Goal: Task Accomplishment & Management: Manage account settings

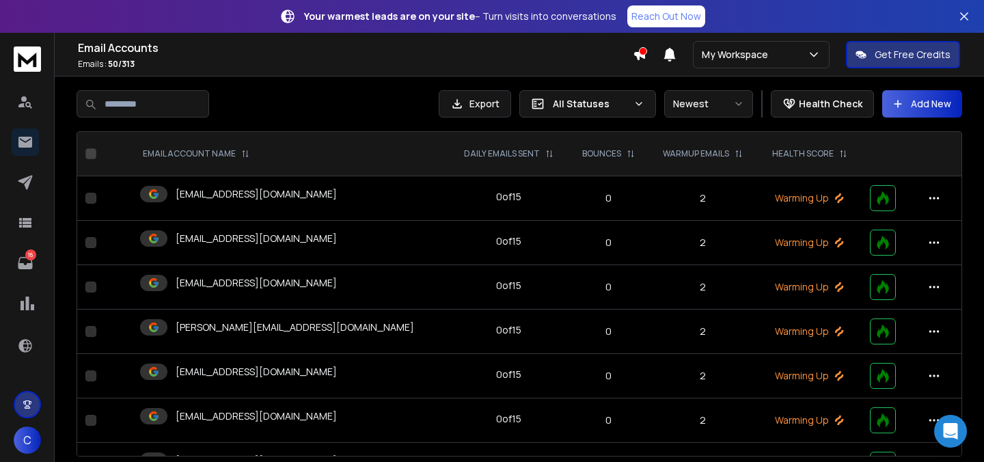
click at [619, 106] on p "All Statuses" at bounding box center [590, 104] width 75 height 14
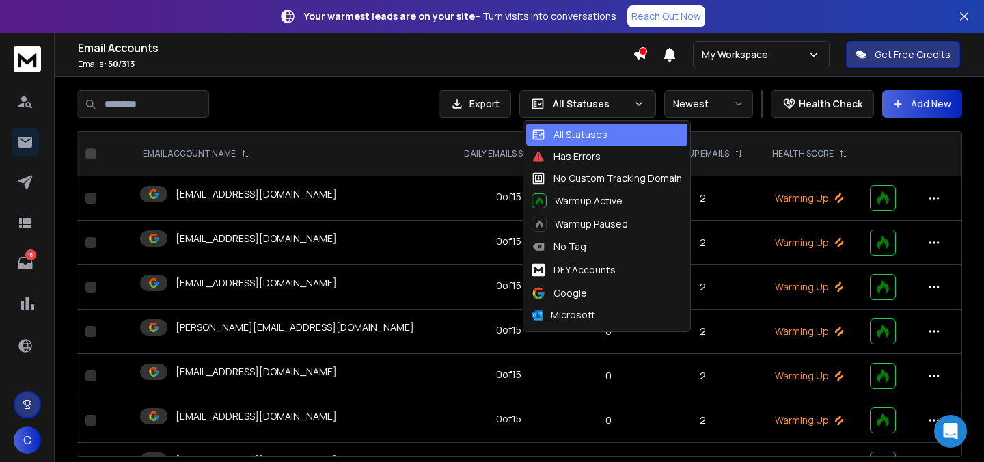
click at [264, 132] on th "EMAIL ACCOUNT NAME" at bounding box center [290, 154] width 317 height 44
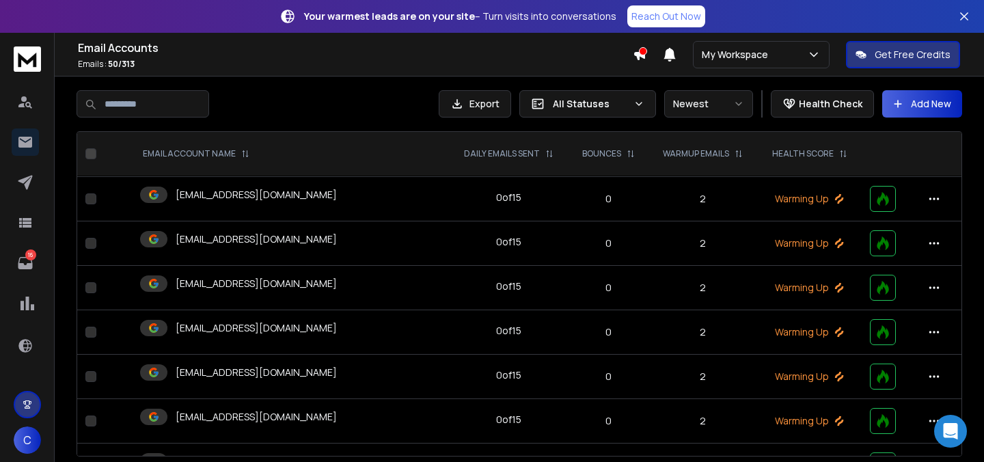
scroll to position [1201, 0]
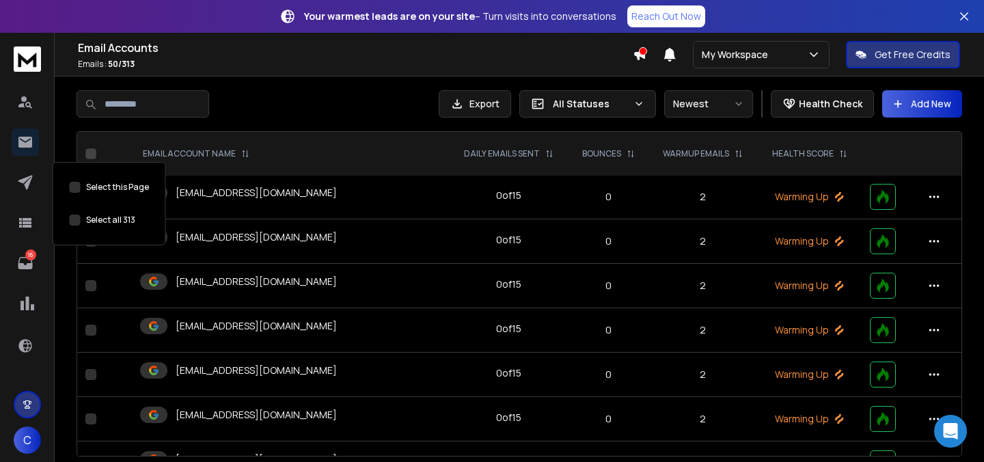
click at [79, 221] on button "Select this Page" at bounding box center [75, 220] width 11 height 11
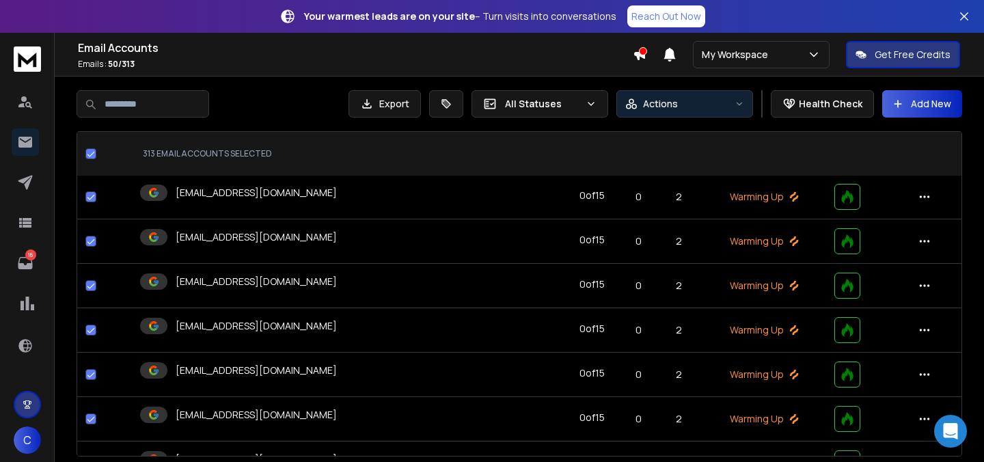
click at [695, 107] on div "Actions" at bounding box center [677, 104] width 104 height 14
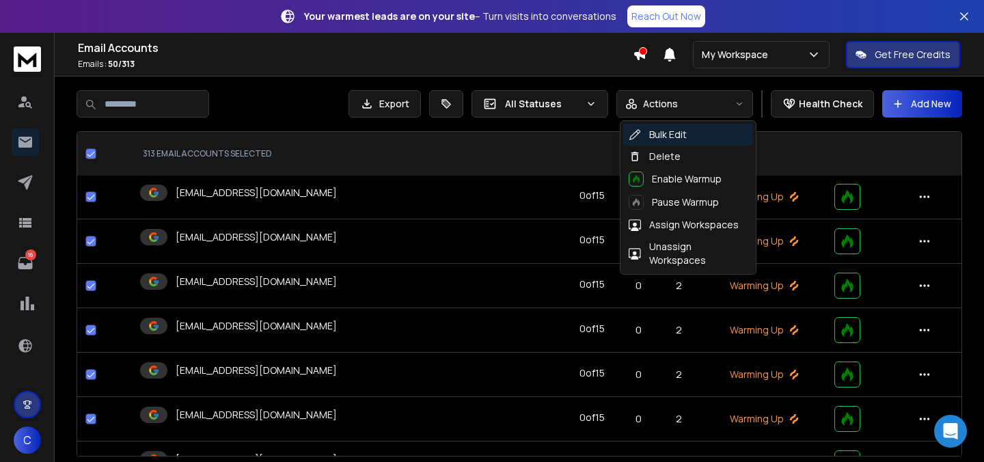
click at [700, 136] on div "Bulk Edit" at bounding box center [688, 135] width 130 height 22
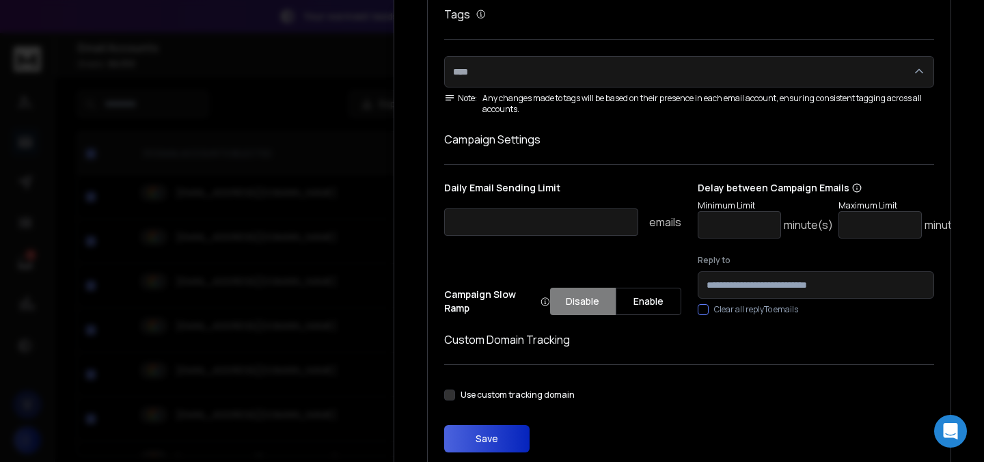
scroll to position [373, 0]
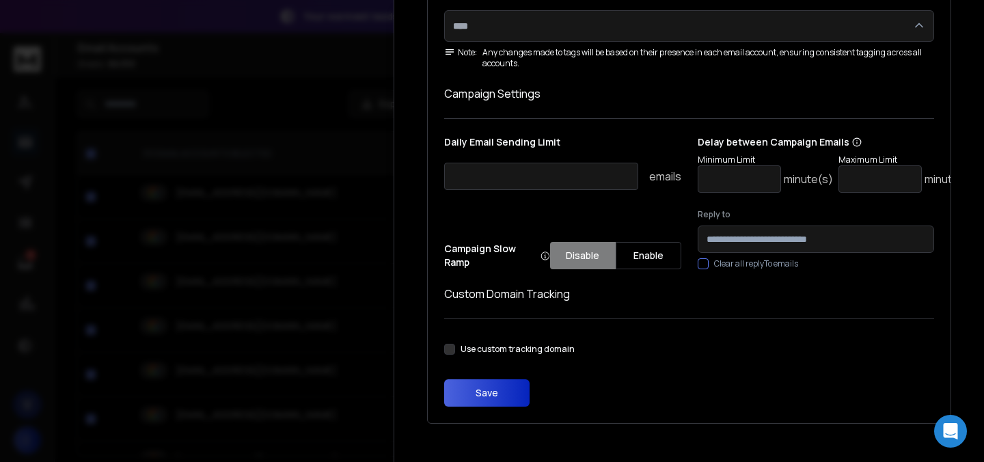
click at [572, 186] on input "number" at bounding box center [541, 176] width 194 height 27
type input "**"
click at [673, 226] on div "Campaign Slow Ramp Disable Enable" at bounding box center [562, 239] width 237 height 60
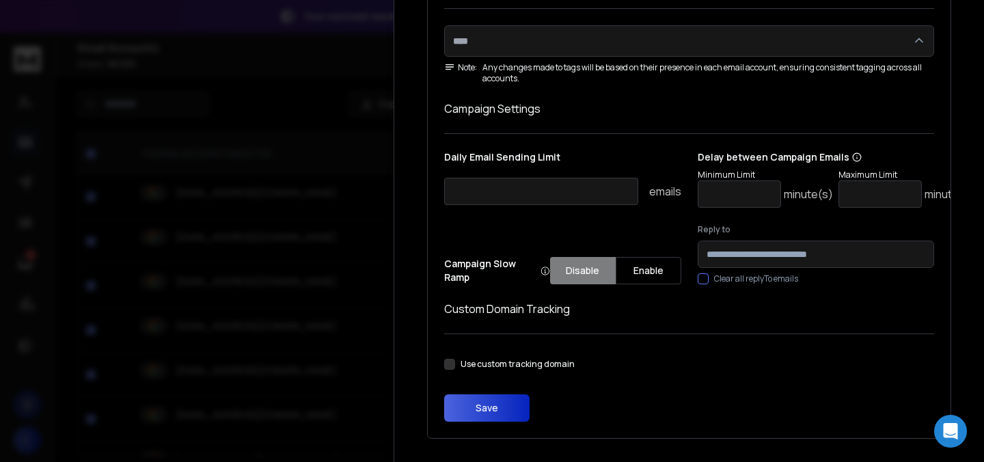
click at [451, 371] on div "Use custom tracking domain" at bounding box center [689, 364] width 490 height 27
click at [452, 359] on div "Use custom tracking domain" at bounding box center [509, 364] width 131 height 11
click at [454, 366] on button "Reply to" at bounding box center [449, 364] width 11 height 11
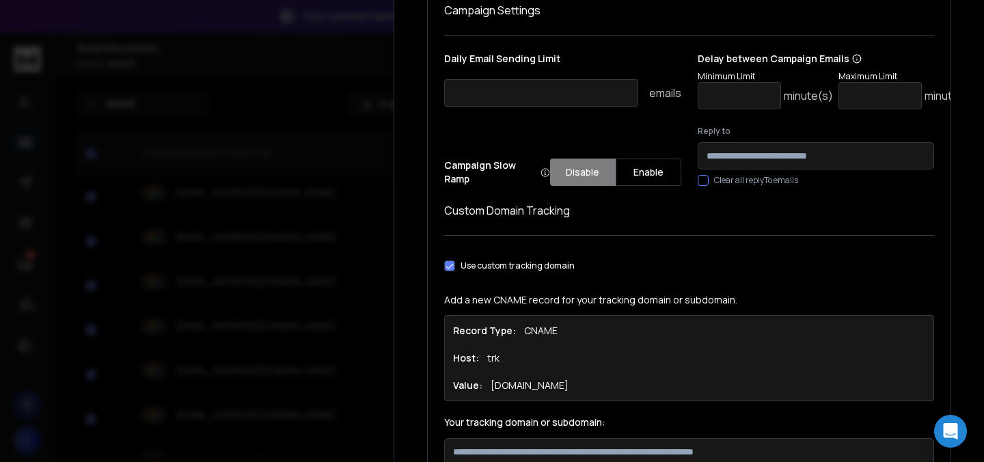
scroll to position [594, 0]
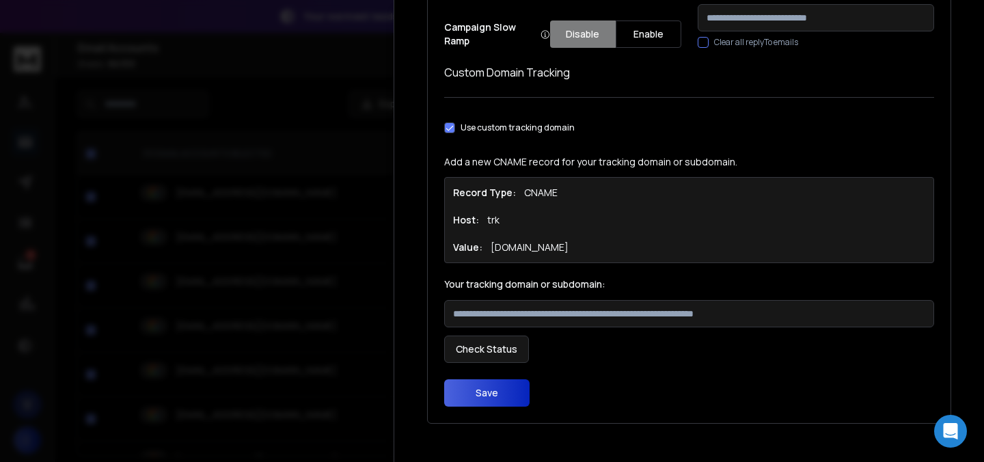
click at [496, 396] on button "Save" at bounding box center [486, 392] width 85 height 27
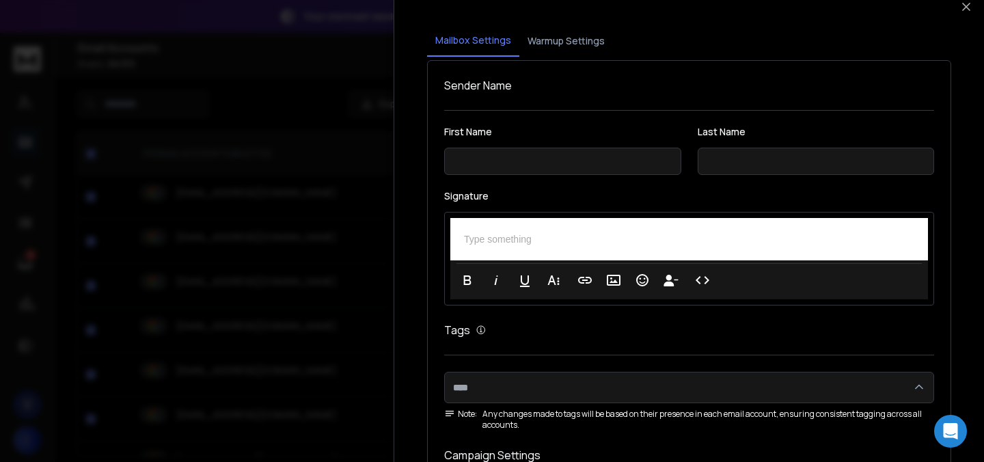
scroll to position [0, 0]
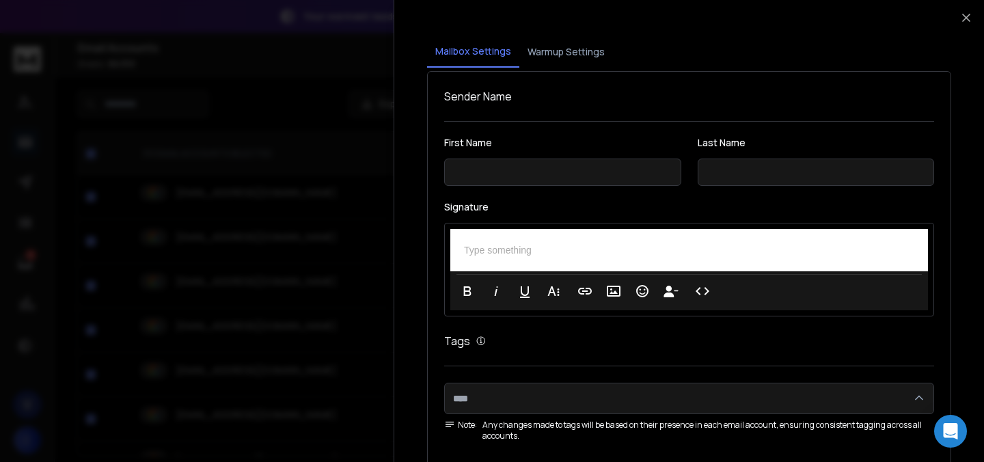
click at [577, 55] on button "Warmup Settings" at bounding box center [566, 52] width 94 height 30
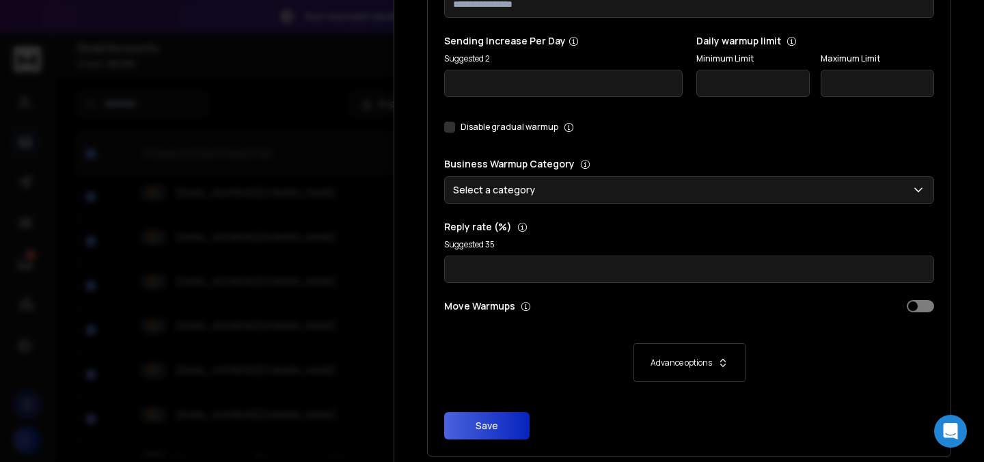
scroll to position [256, 0]
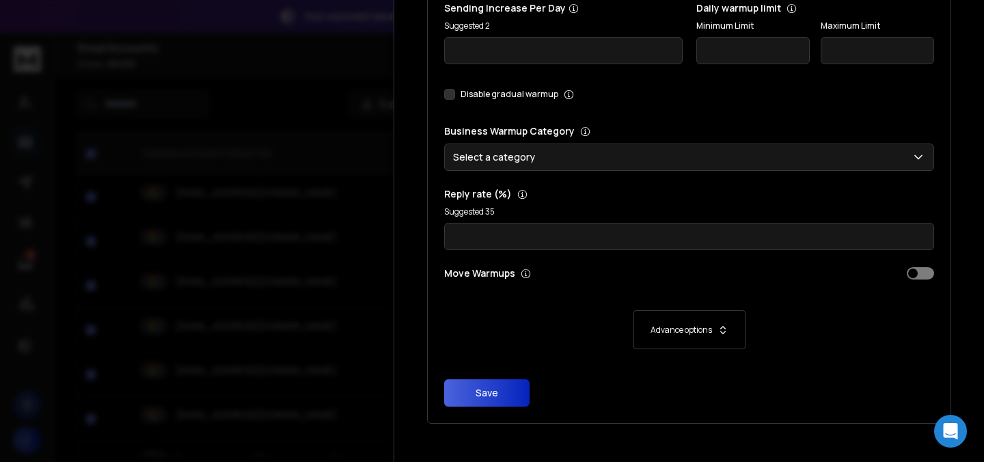
click at [673, 336] on div "Advance options" at bounding box center [690, 329] width 112 height 39
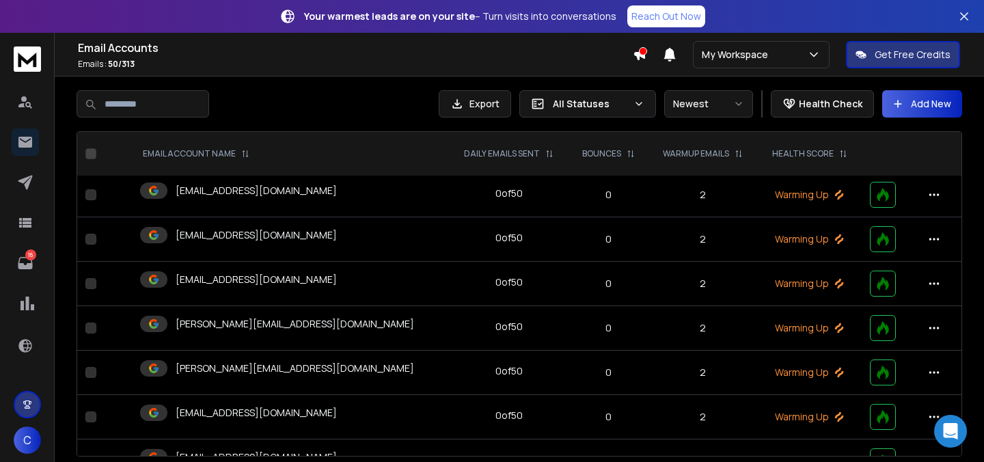
scroll to position [0, 0]
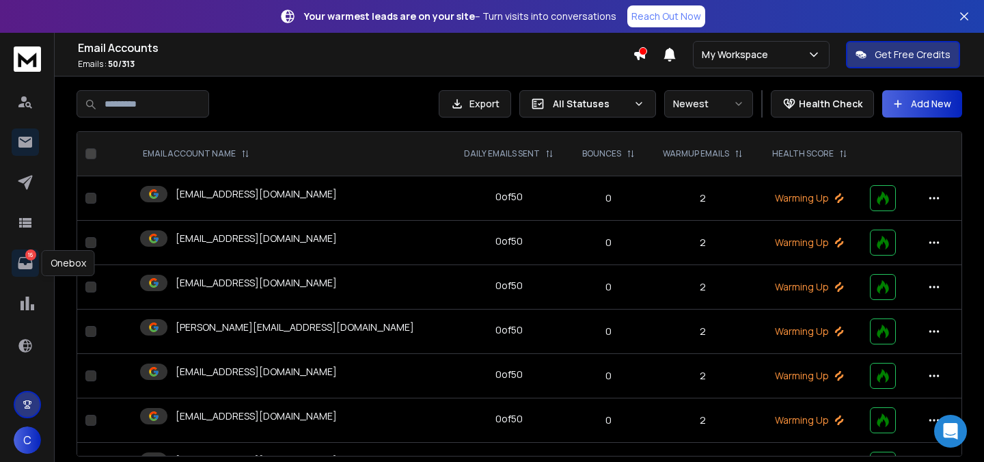
click at [24, 256] on icon at bounding box center [25, 263] width 16 height 16
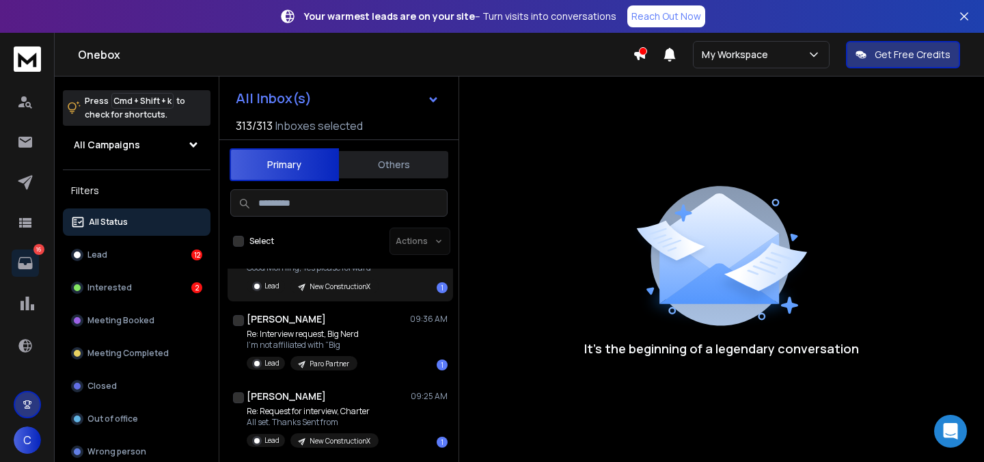
scroll to position [204, 0]
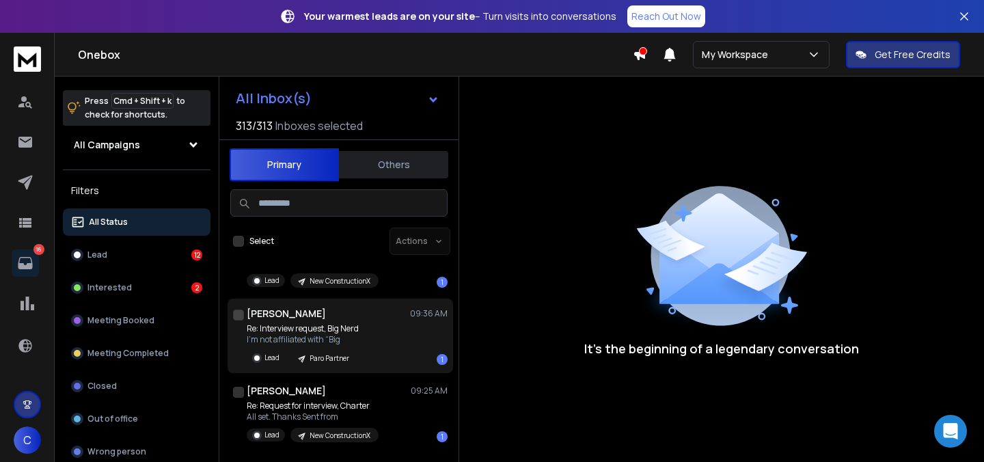
click at [302, 326] on p "Re: Interview request, Big Nerd" at bounding box center [303, 328] width 112 height 11
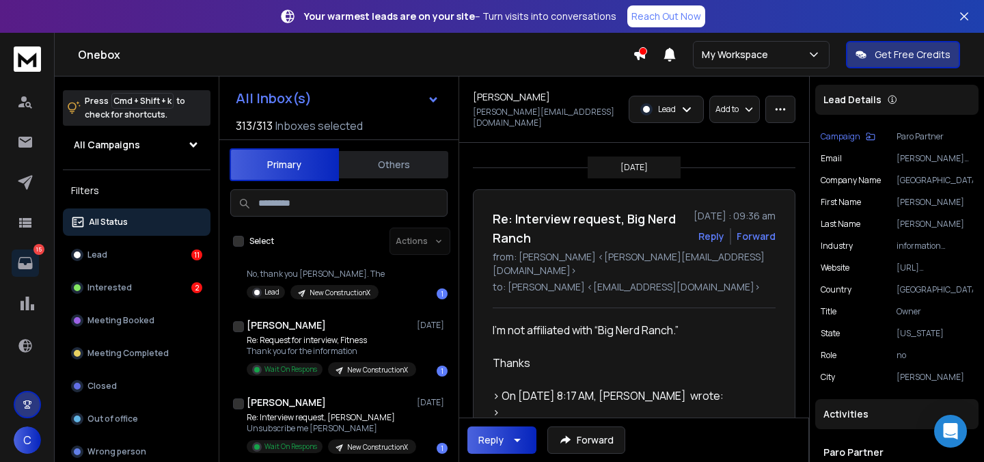
scroll to position [1056, 0]
